Goal: Navigation & Orientation: Find specific page/section

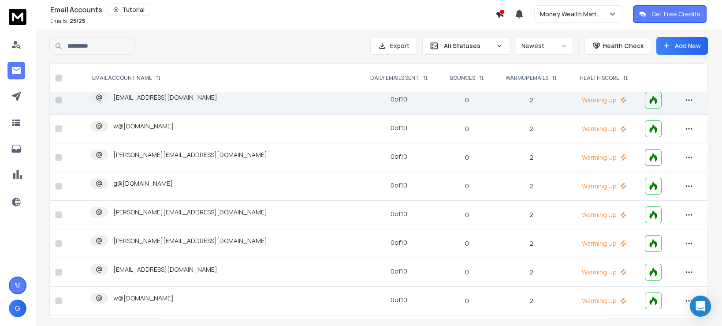
scroll to position [275, 0]
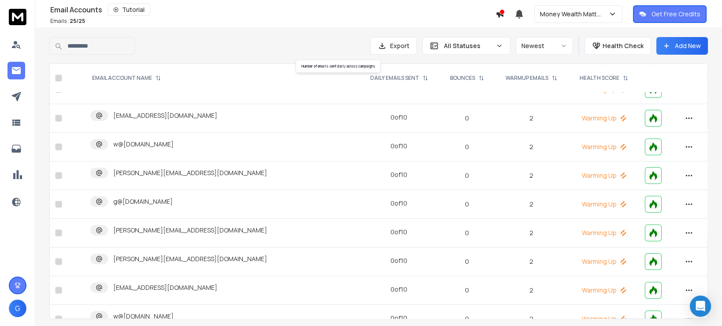
click at [370, 81] on p "DAILY EMAILS SENT" at bounding box center [394, 77] width 49 height 7
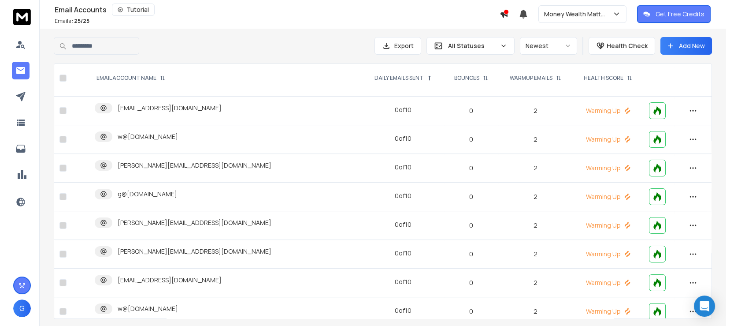
scroll to position [495, 0]
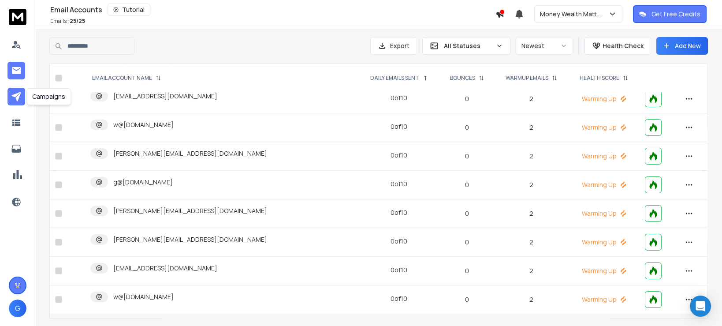
click at [15, 98] on icon at bounding box center [16, 96] width 11 height 11
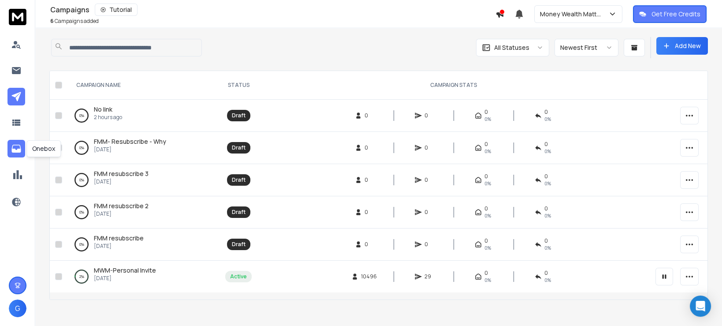
click at [16, 143] on icon at bounding box center [16, 148] width 11 height 11
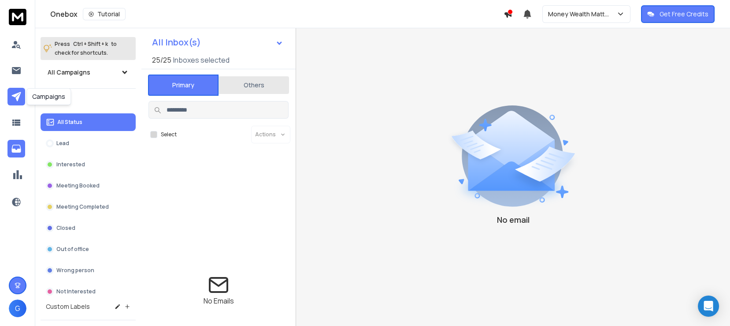
click at [18, 96] on icon at bounding box center [15, 96] width 9 height 9
